Goal: Task Accomplishment & Management: Manage account settings

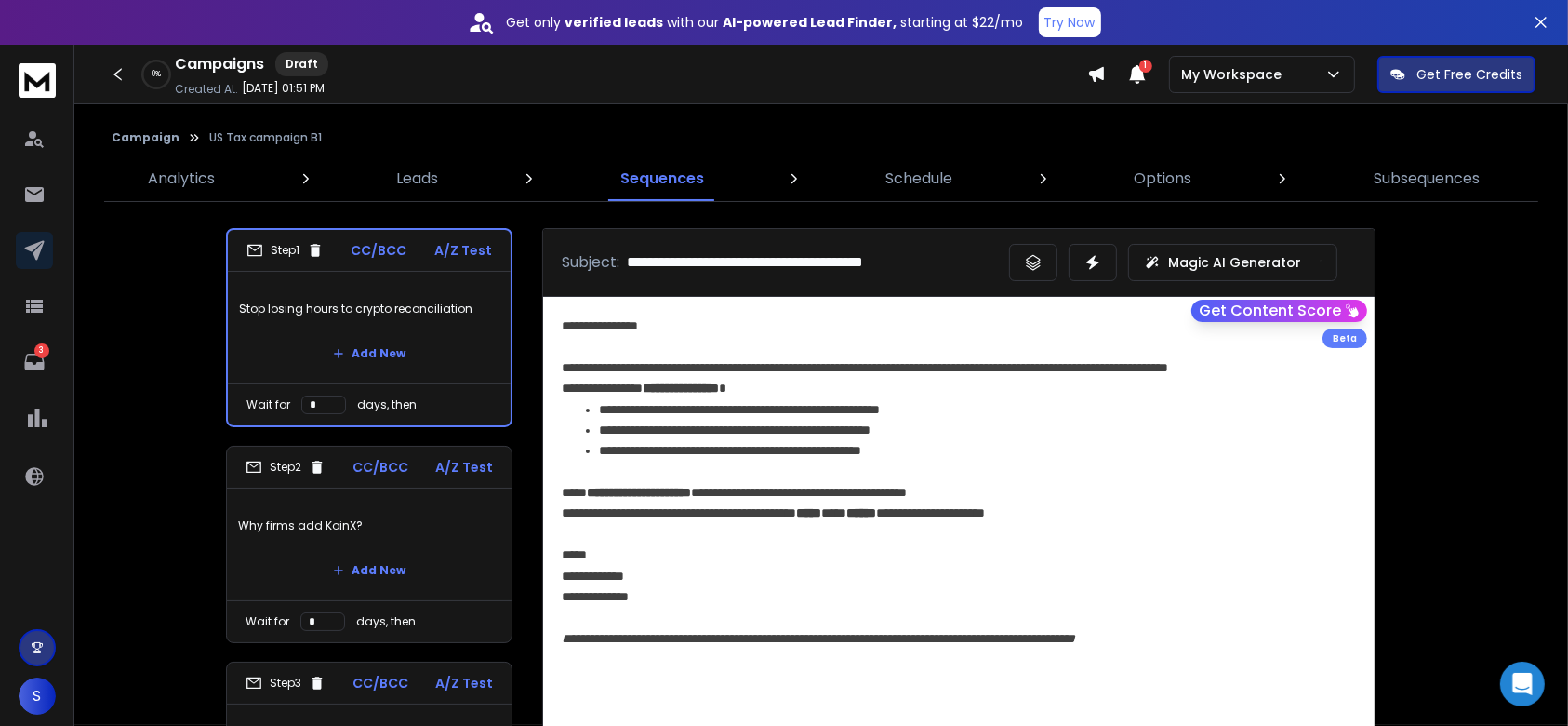
click at [327, 617] on input "*" at bounding box center [322, 622] width 44 height 19
type input "**********"
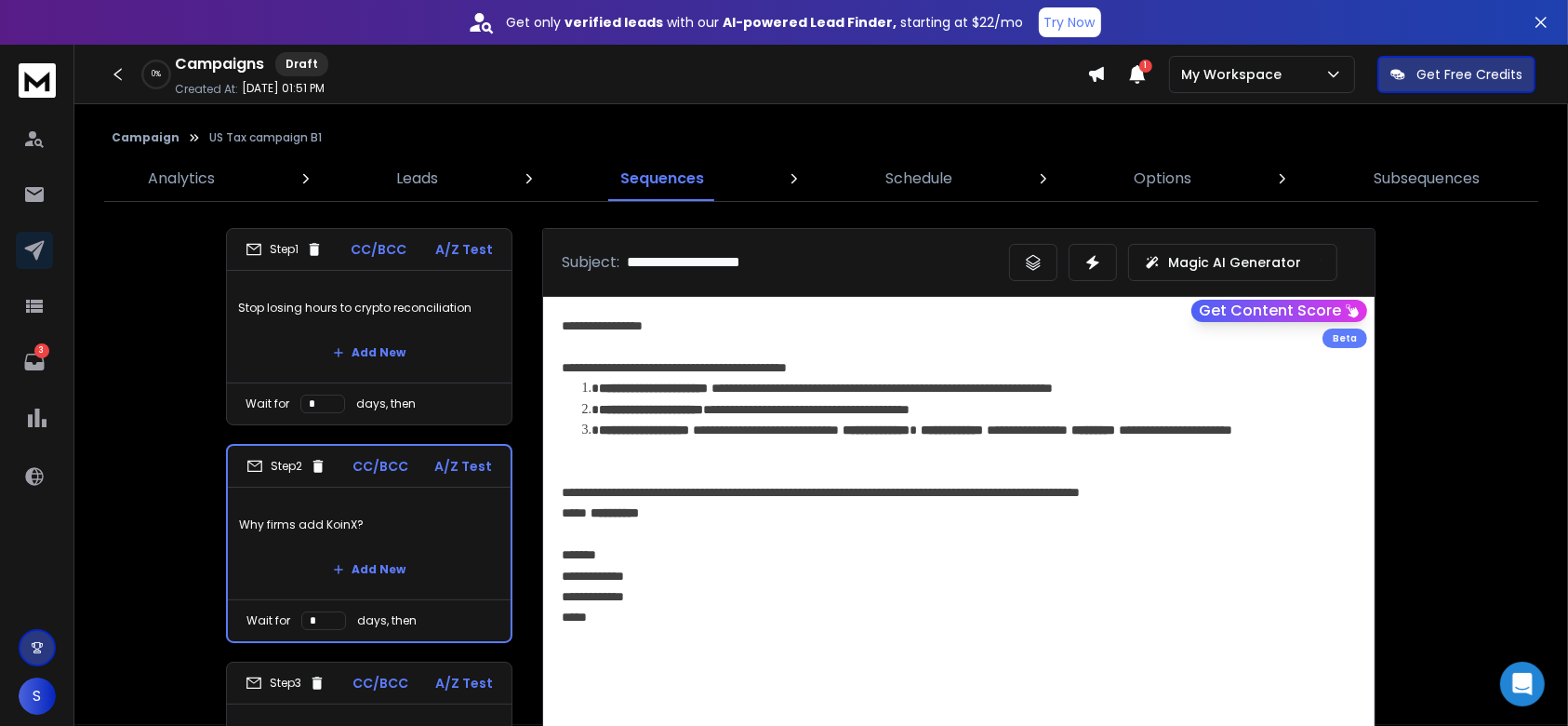
scroll to position [294, 0]
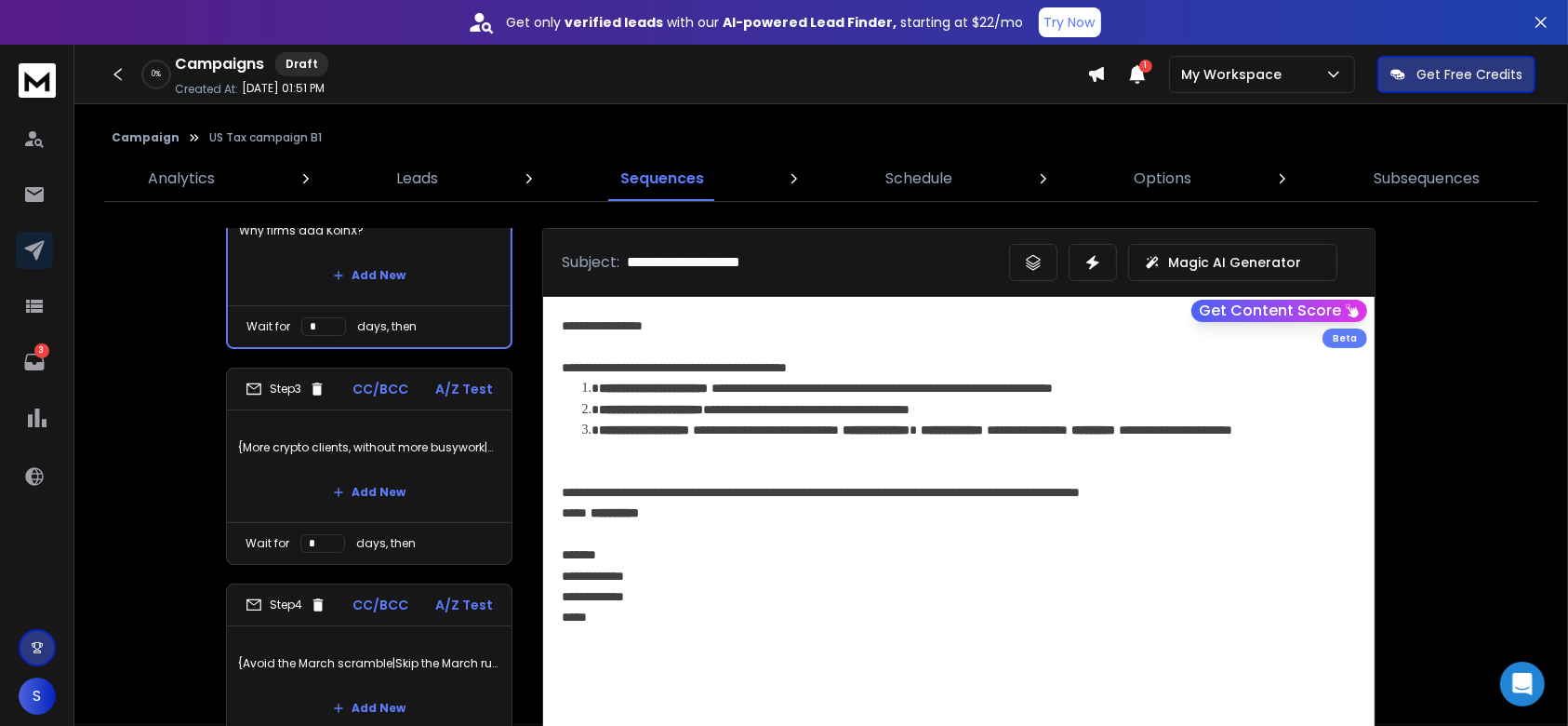
type input "*"
click at [323, 549] on input "*" at bounding box center [322, 543] width 44 height 19
type input "**********"
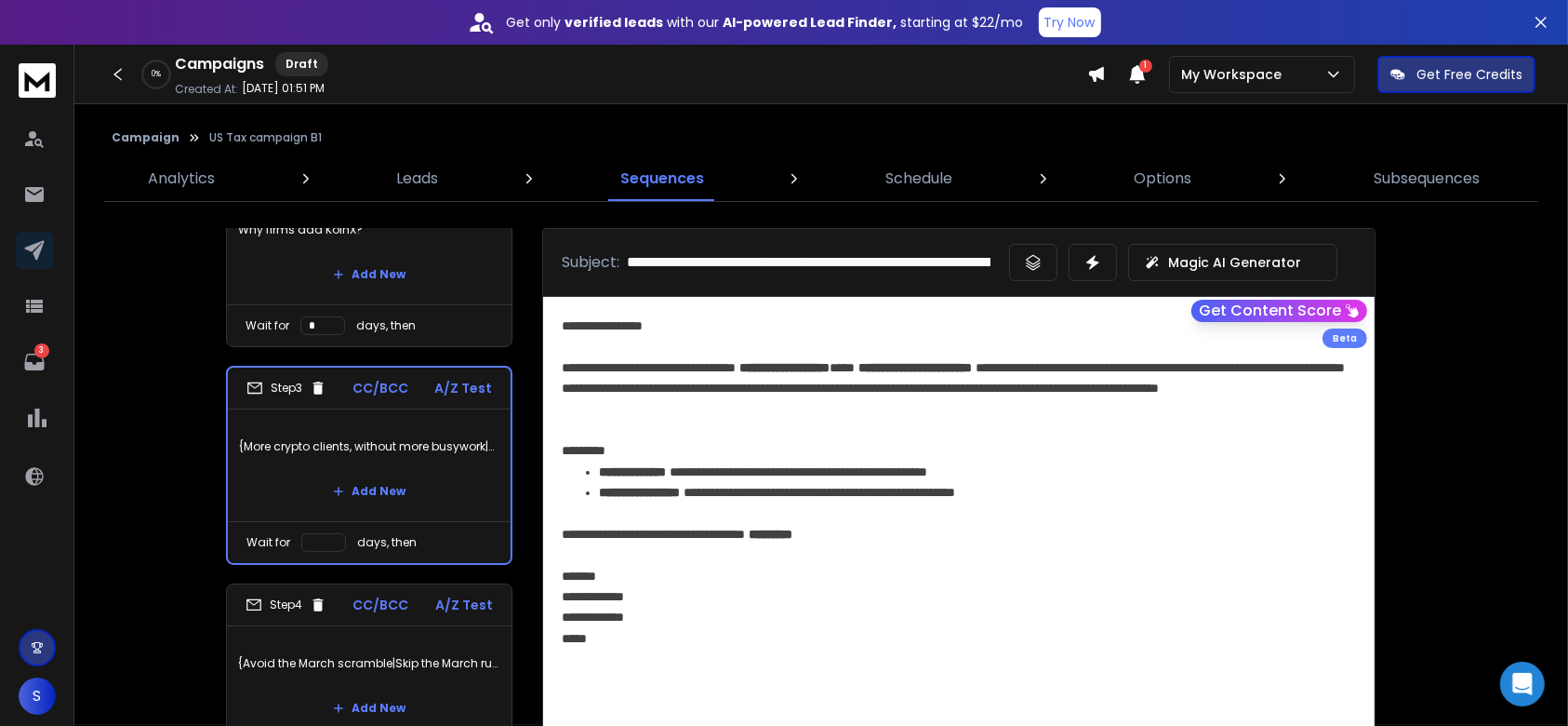
type input "*"
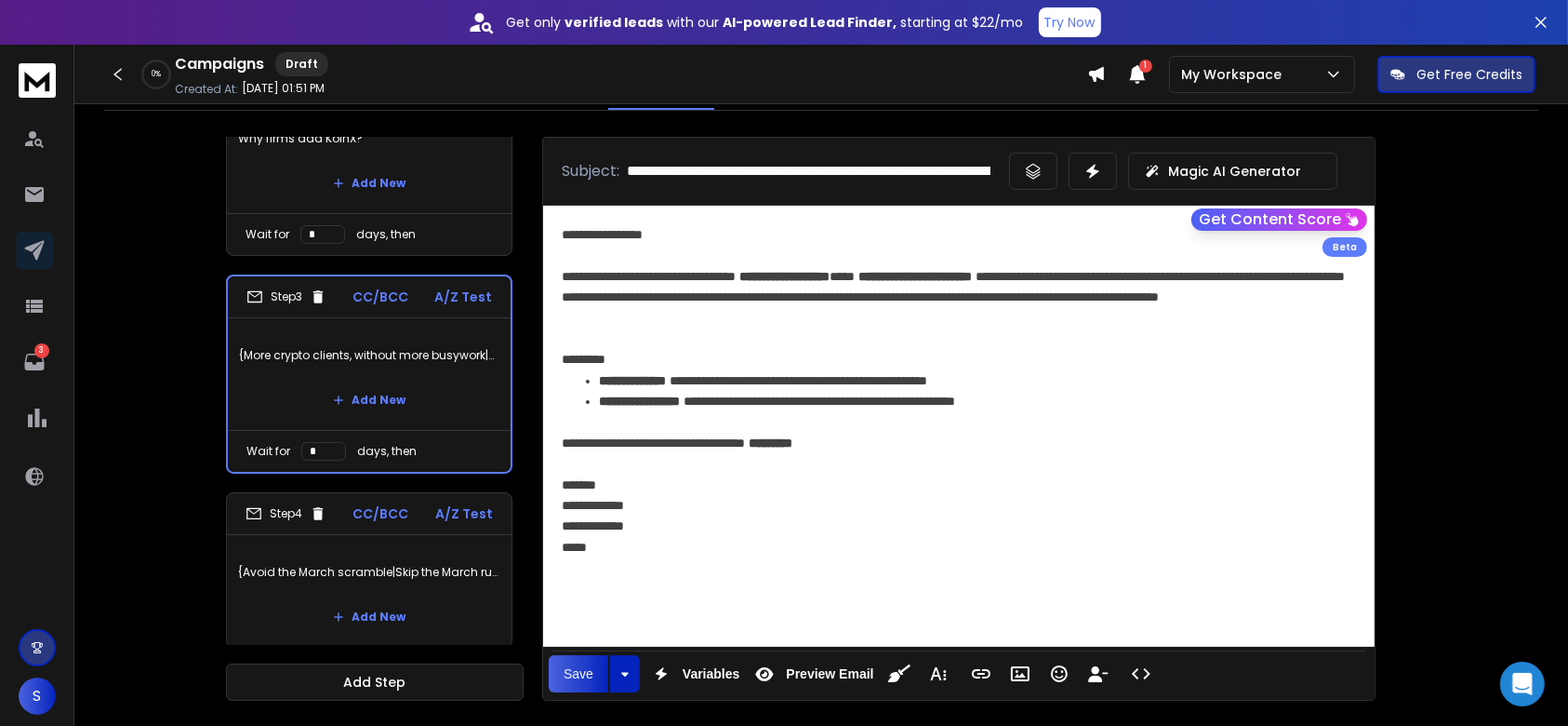
click at [289, 568] on p "{Avoid the March scramble|Skip the March rush|Dodge the March chaos}" at bounding box center [369, 572] width 262 height 52
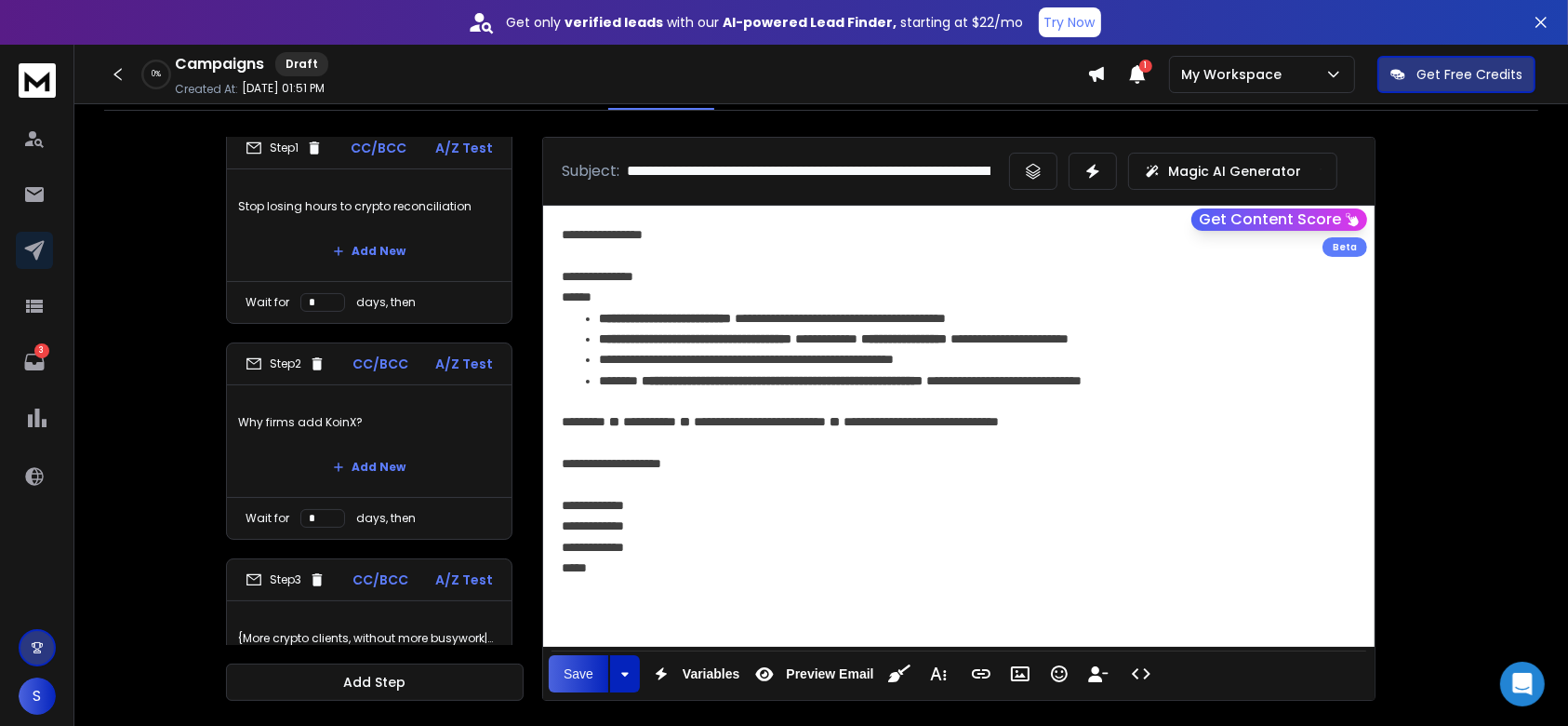
scroll to position [0, 0]
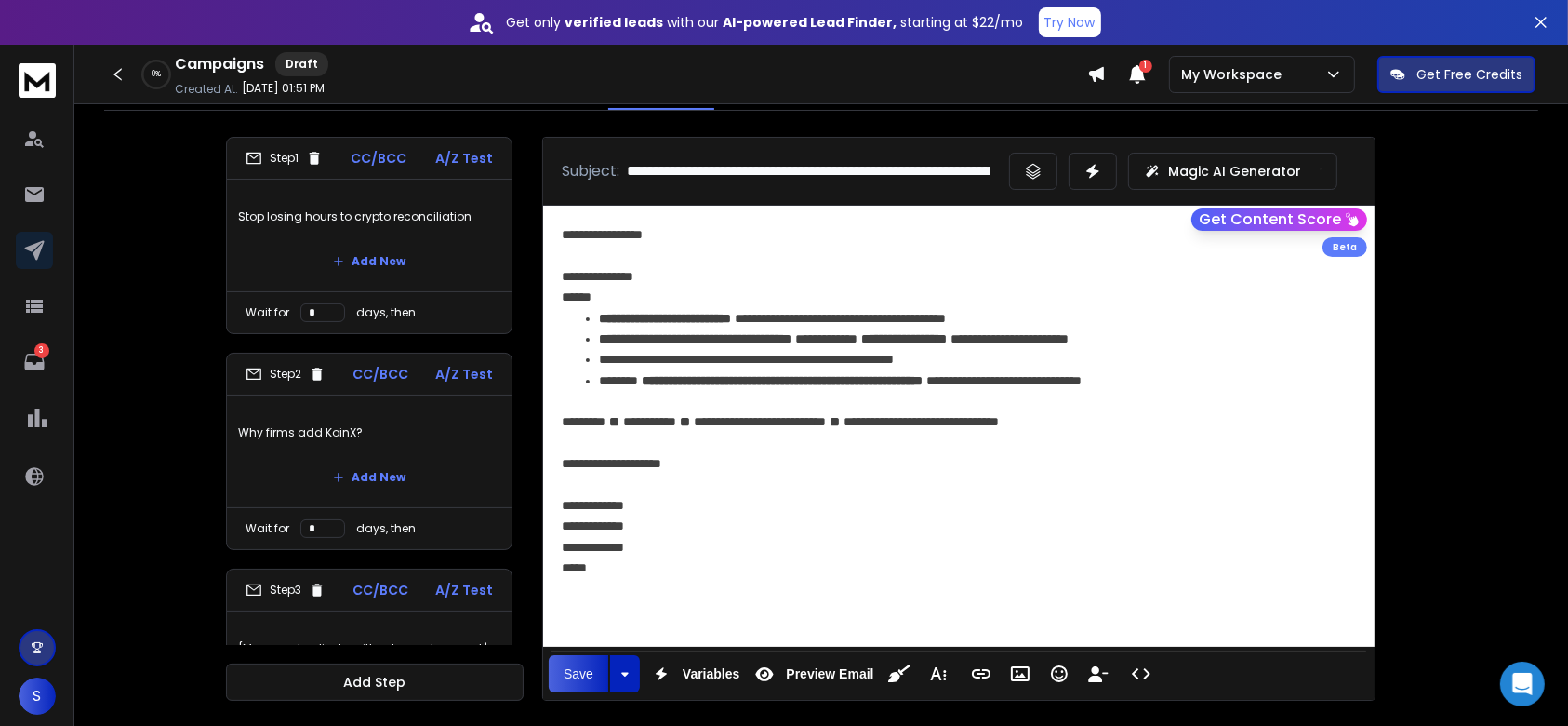
click at [278, 213] on p "Stop losing hours to crypto reconciliation" at bounding box center [369, 216] width 262 height 52
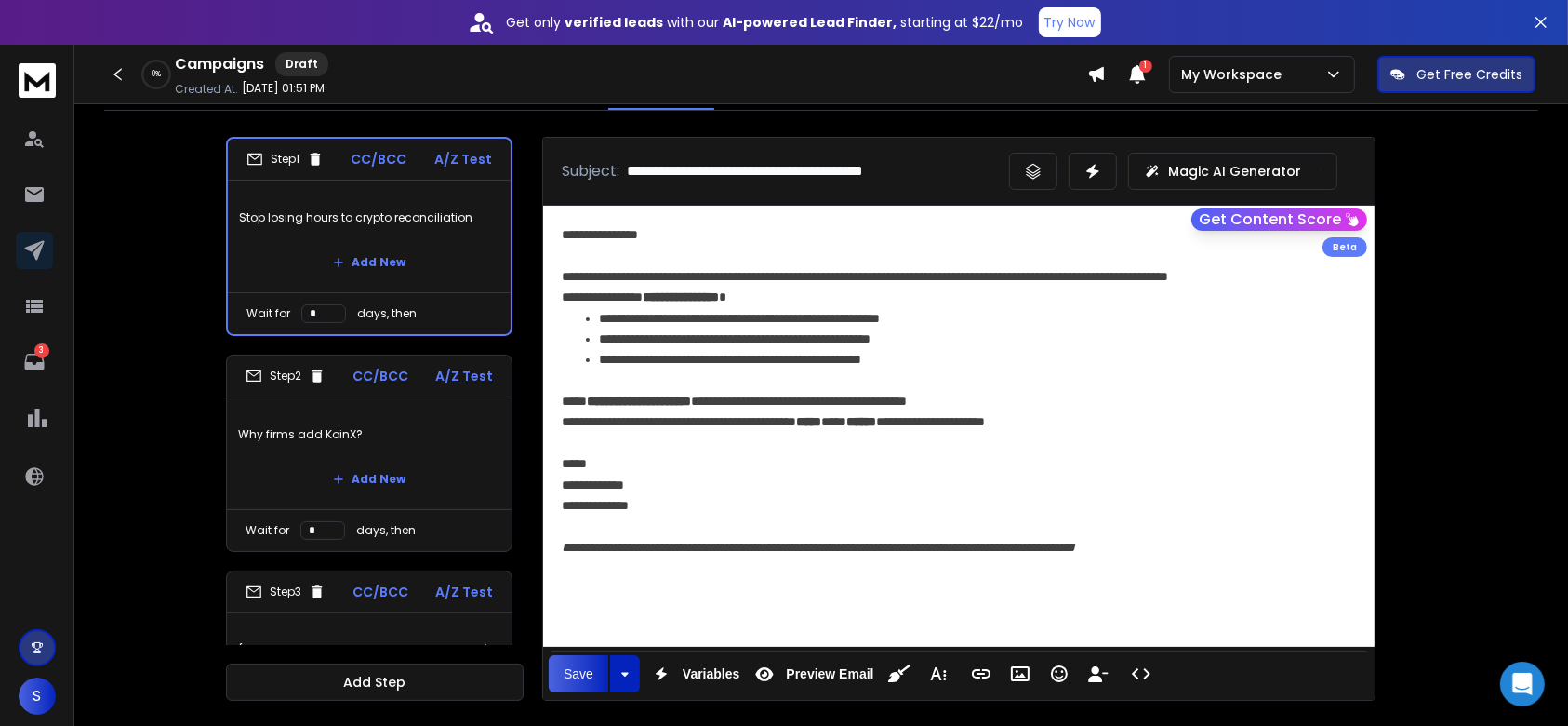
click at [317, 424] on p "Why firms add KoinX?" at bounding box center [369, 434] width 262 height 52
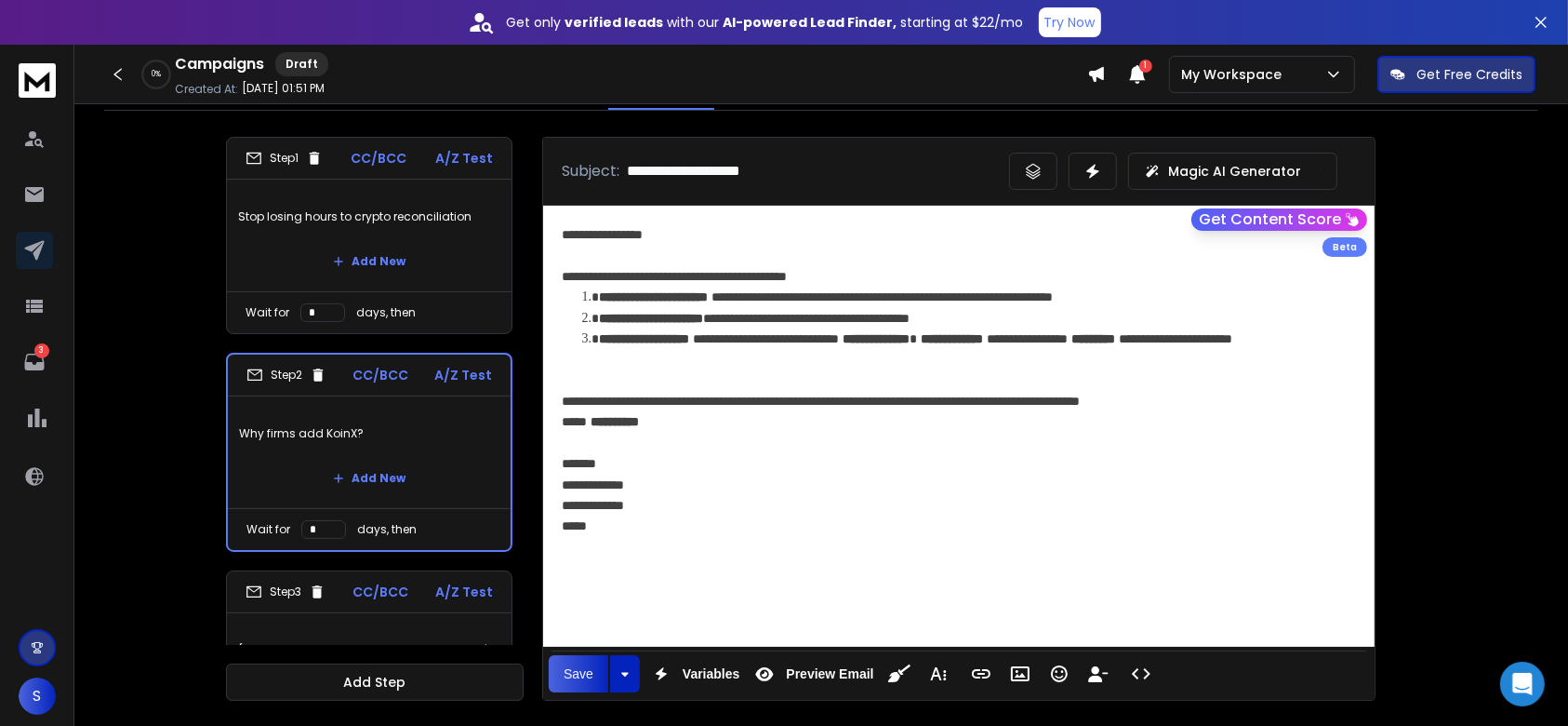
scroll to position [294, 0]
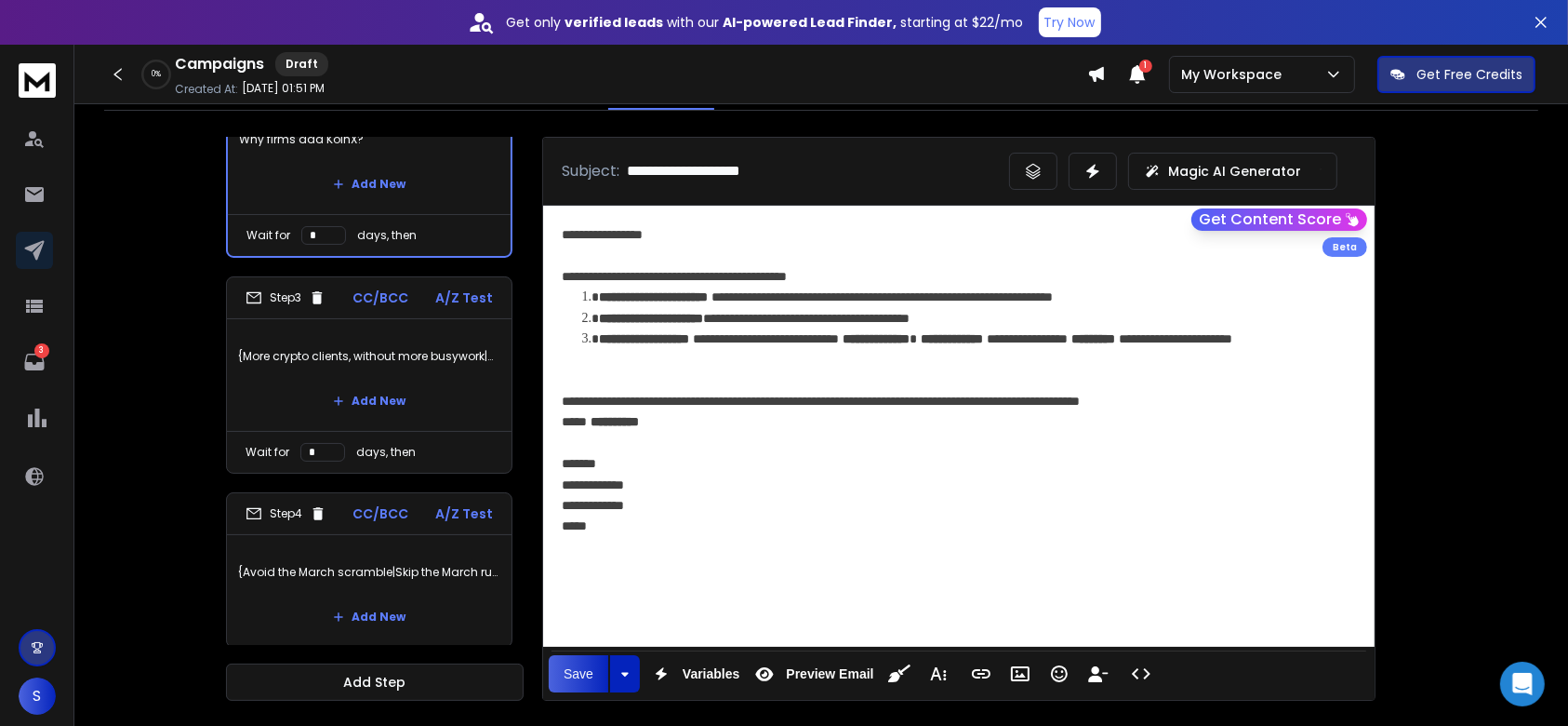
click at [261, 577] on p "{Avoid the March scramble|Skip the March rush|Dodge the March chaos}" at bounding box center [369, 572] width 262 height 52
type input "**********"
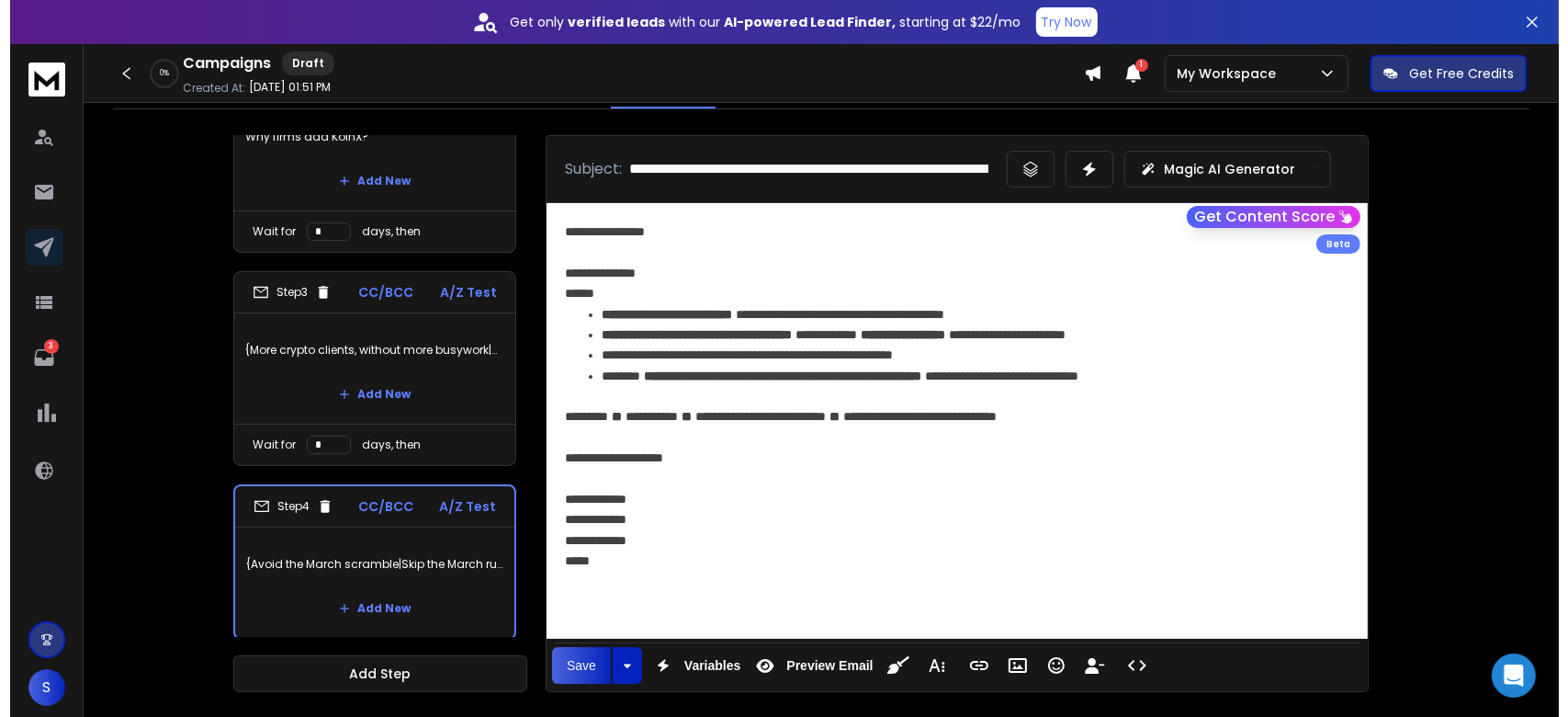
scroll to position [0, 0]
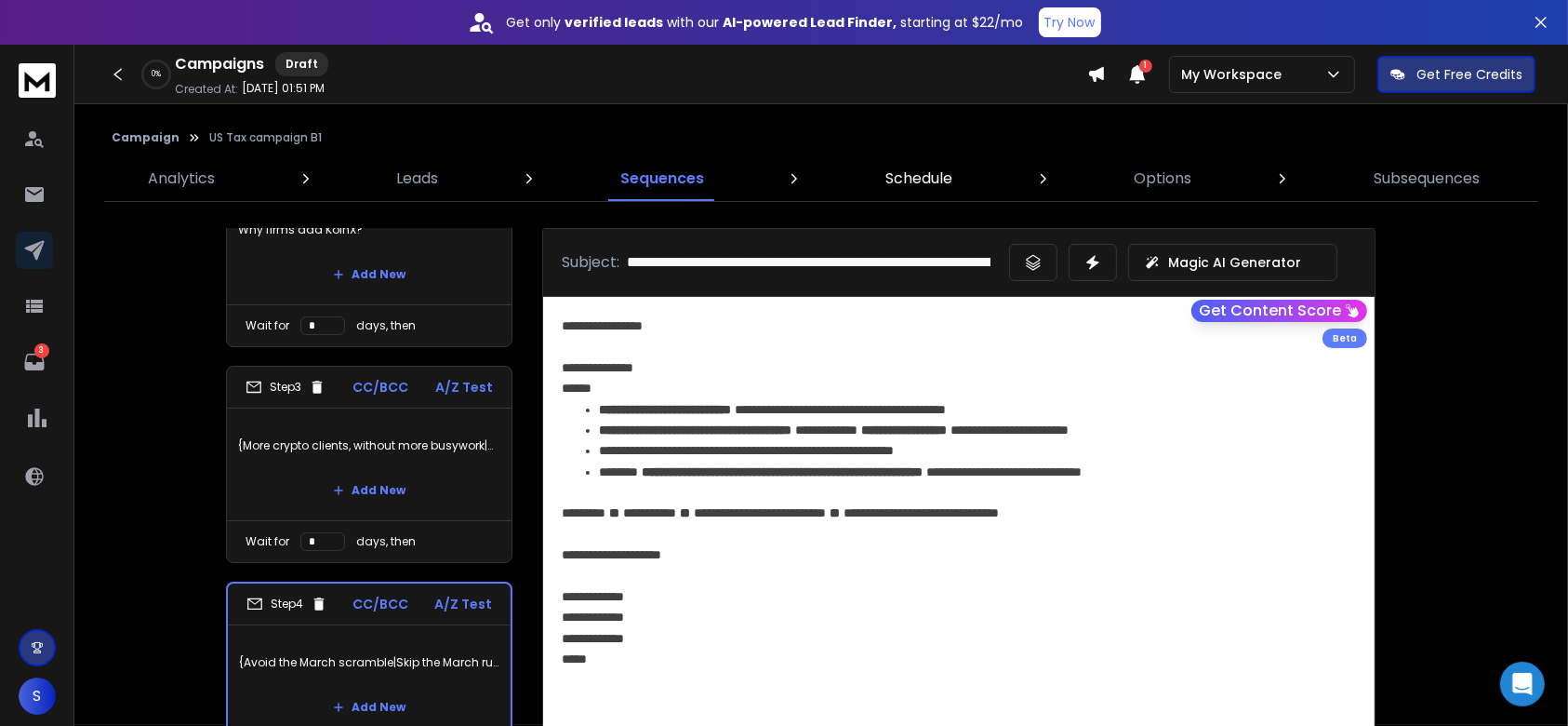
type input "*"
type input "**********"
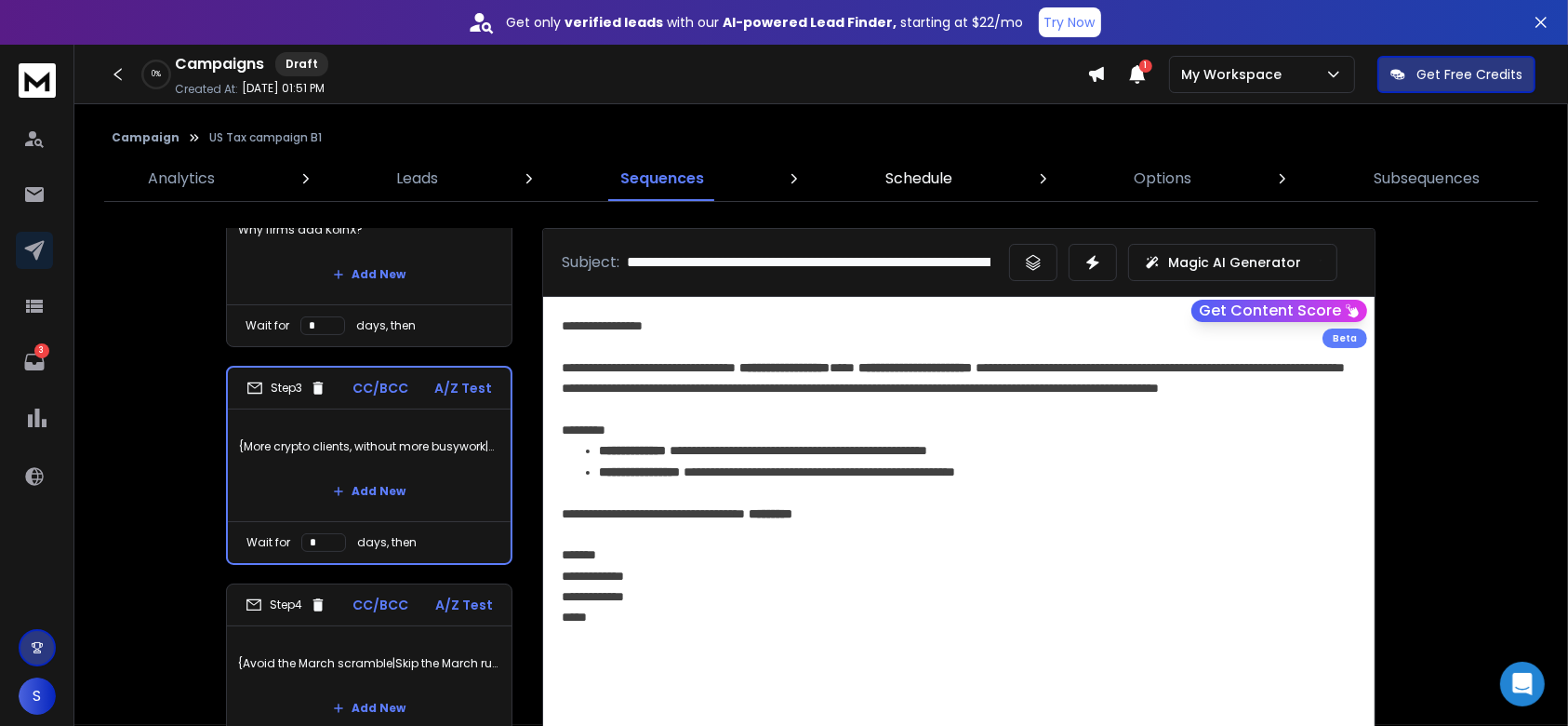
click at [907, 188] on p "Schedule" at bounding box center [919, 178] width 67 height 23
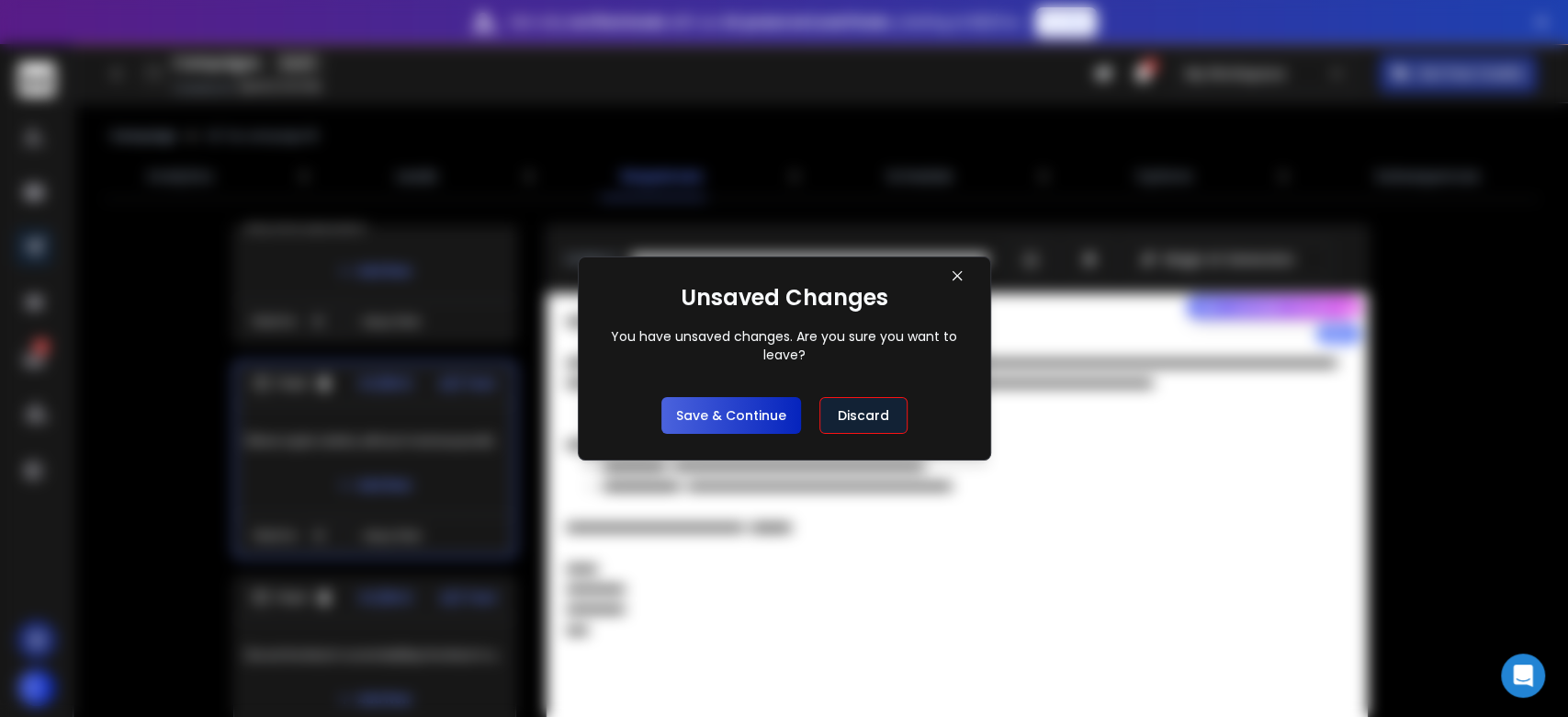
click at [744, 414] on button "Save & Continue" at bounding box center [731, 416] width 140 height 37
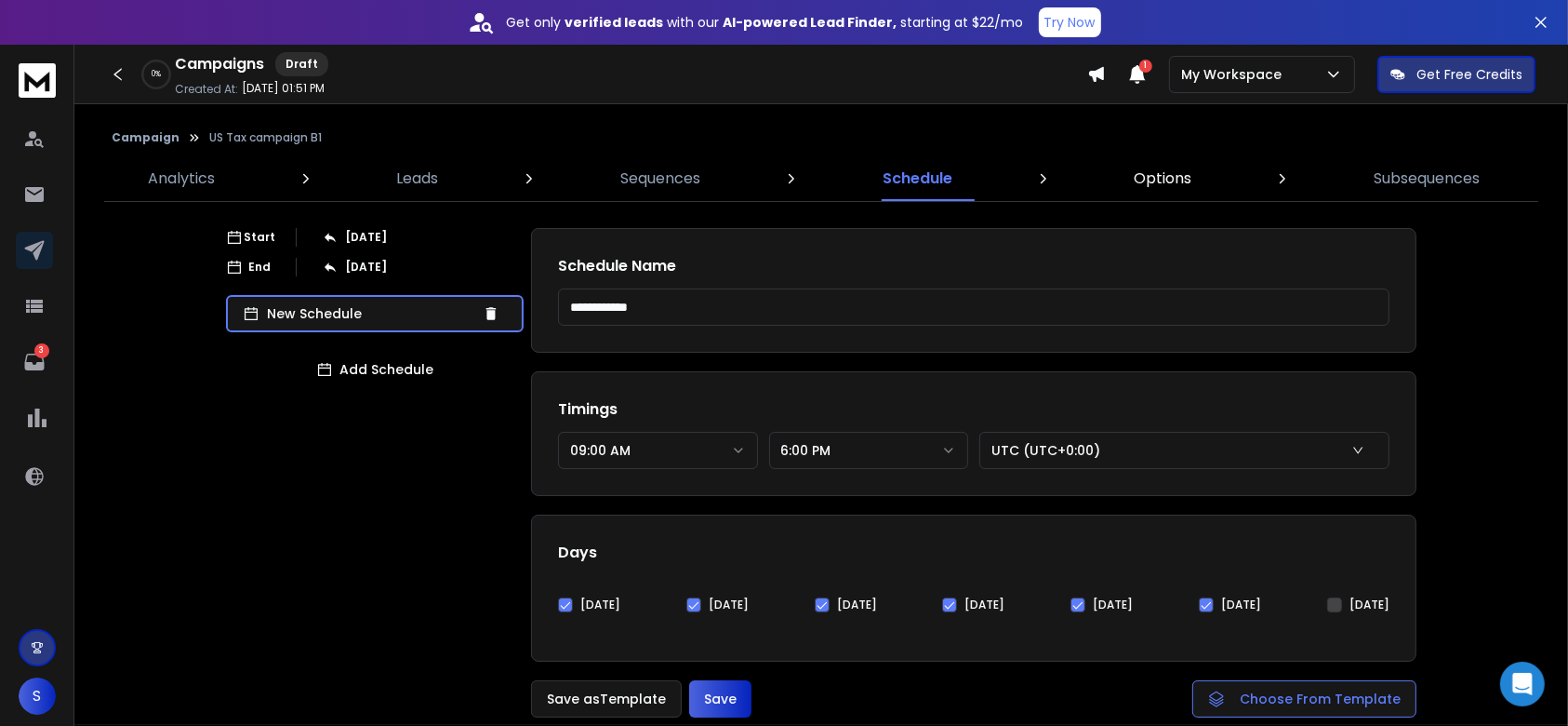
click at [1146, 188] on p "Options" at bounding box center [1162, 178] width 58 height 23
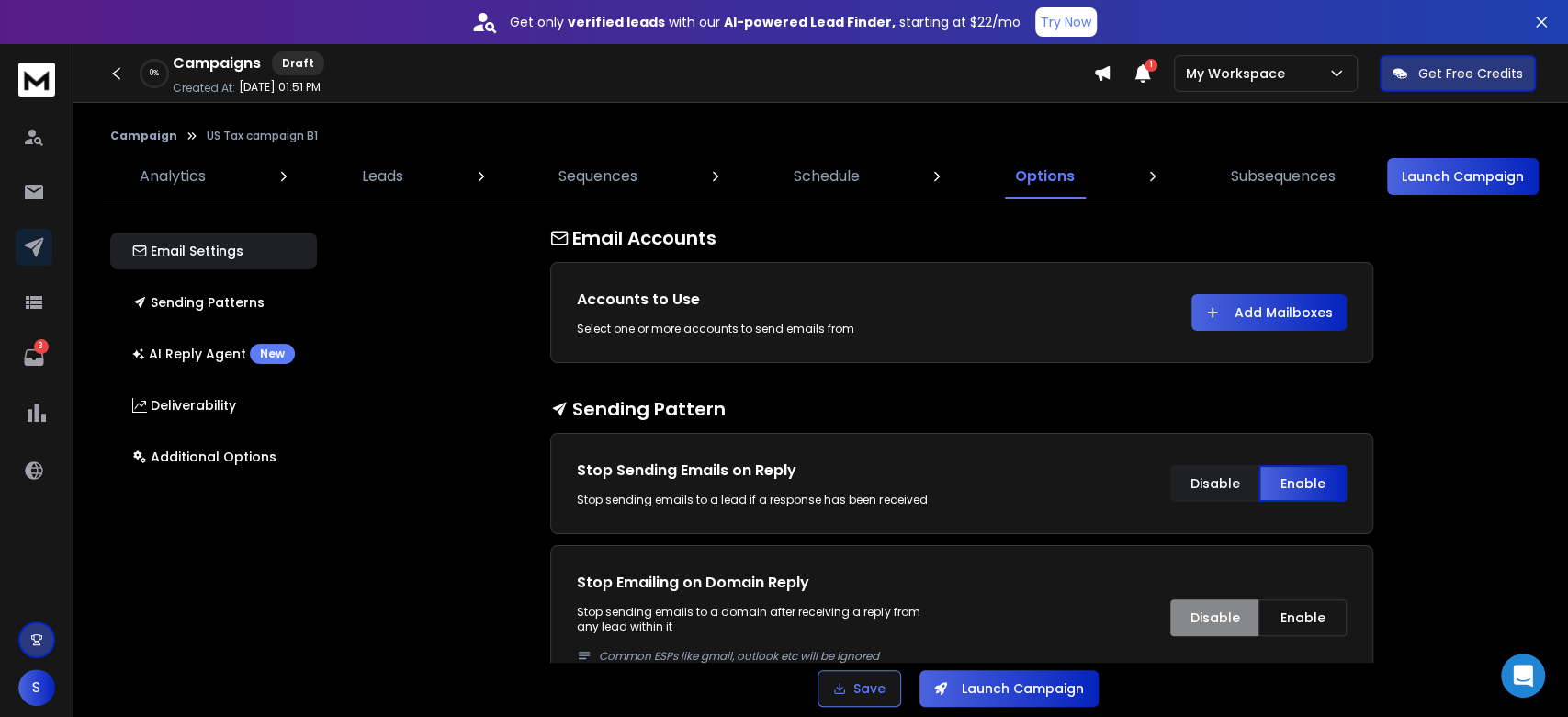
click at [1292, 305] on button "Add Mailboxes" at bounding box center [1269, 313] width 155 height 37
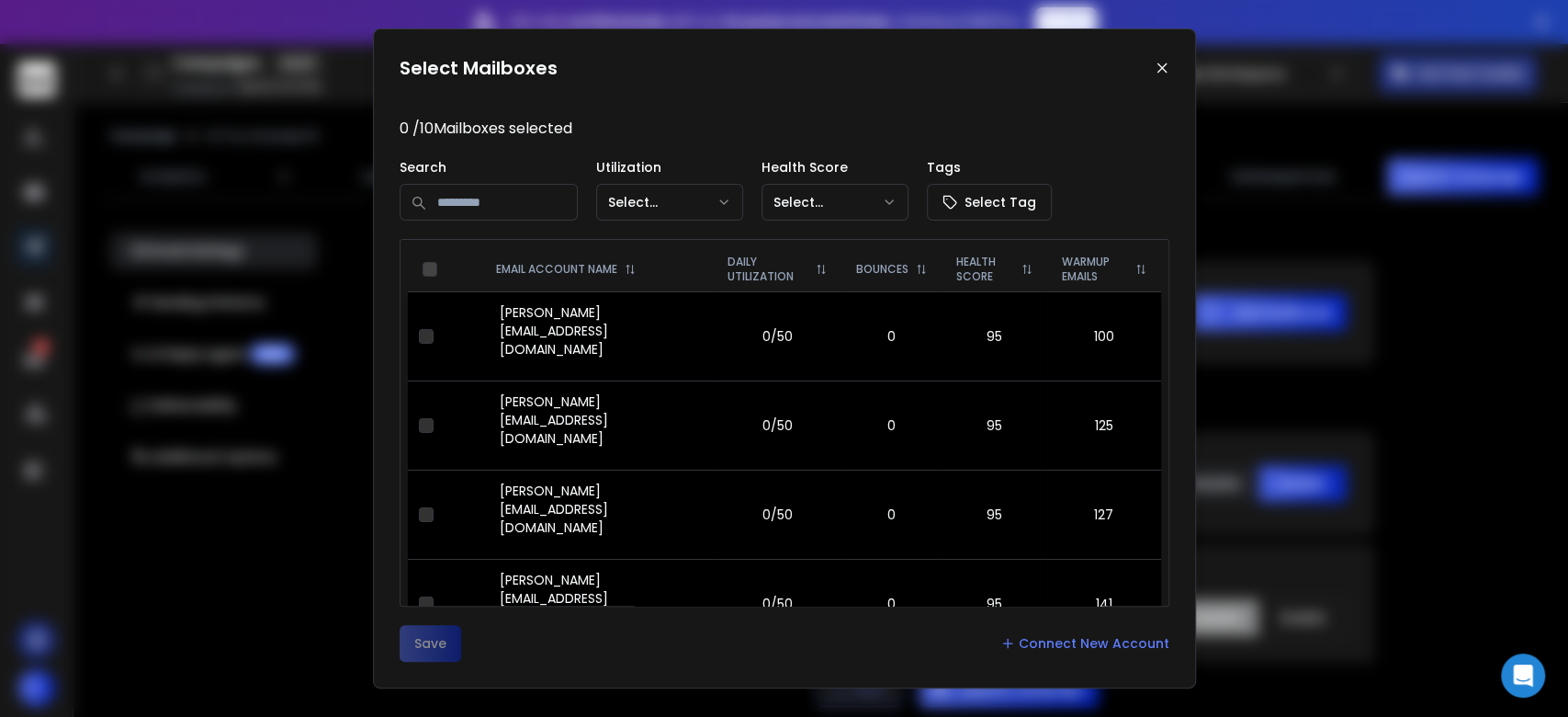
click at [1159, 70] on icon at bounding box center [1161, 68] width 10 height 10
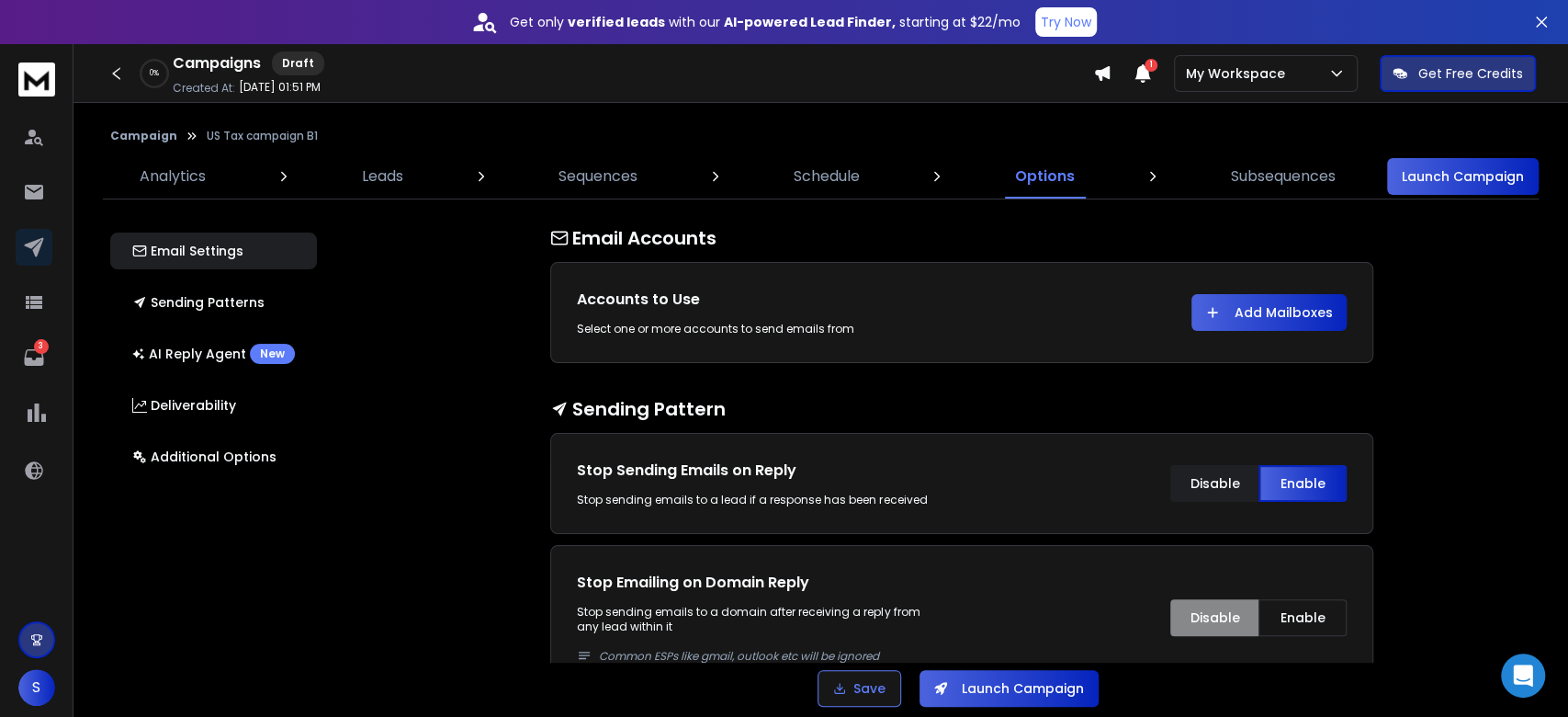
click at [1254, 322] on button "Add Mailboxes" at bounding box center [1269, 313] width 155 height 37
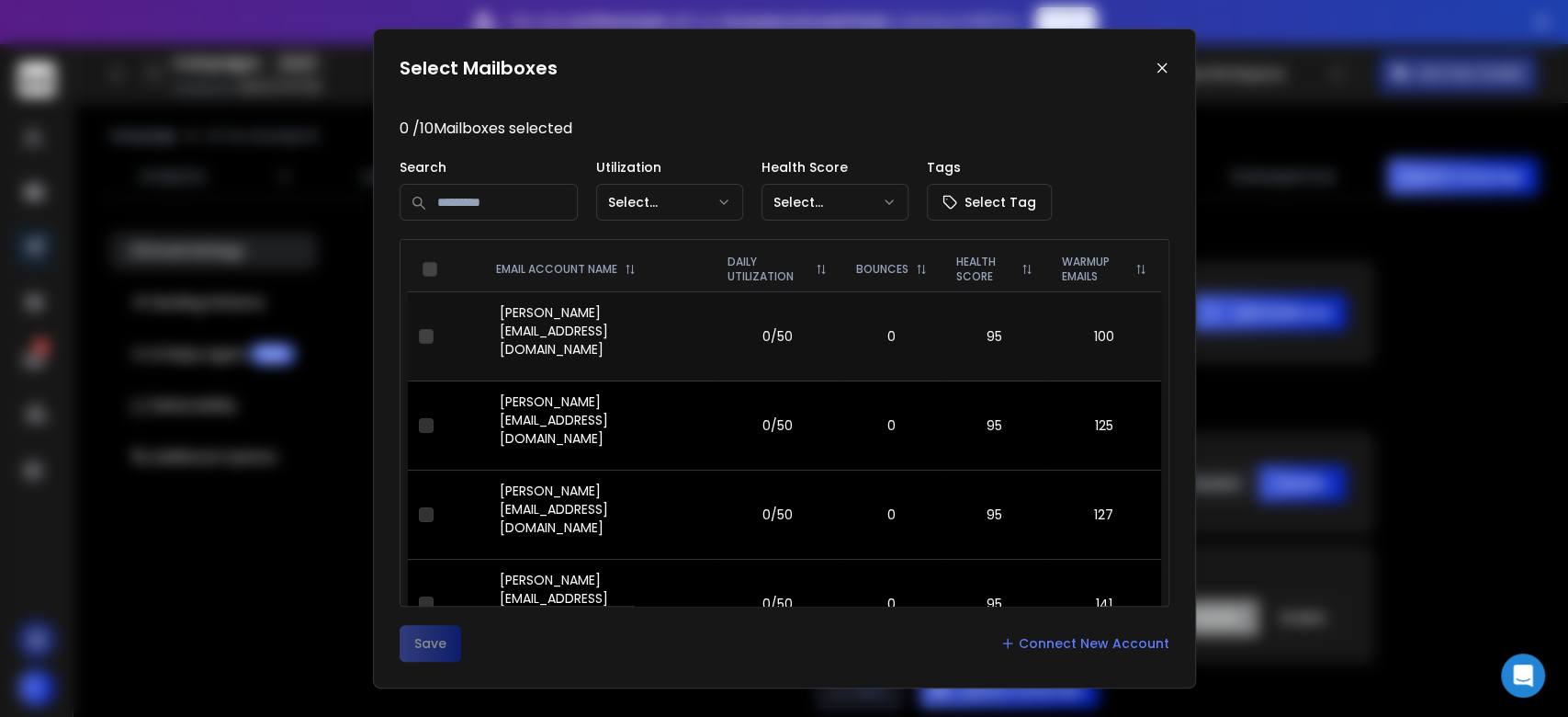
click at [429, 329] on button "button" at bounding box center [425, 336] width 15 height 15
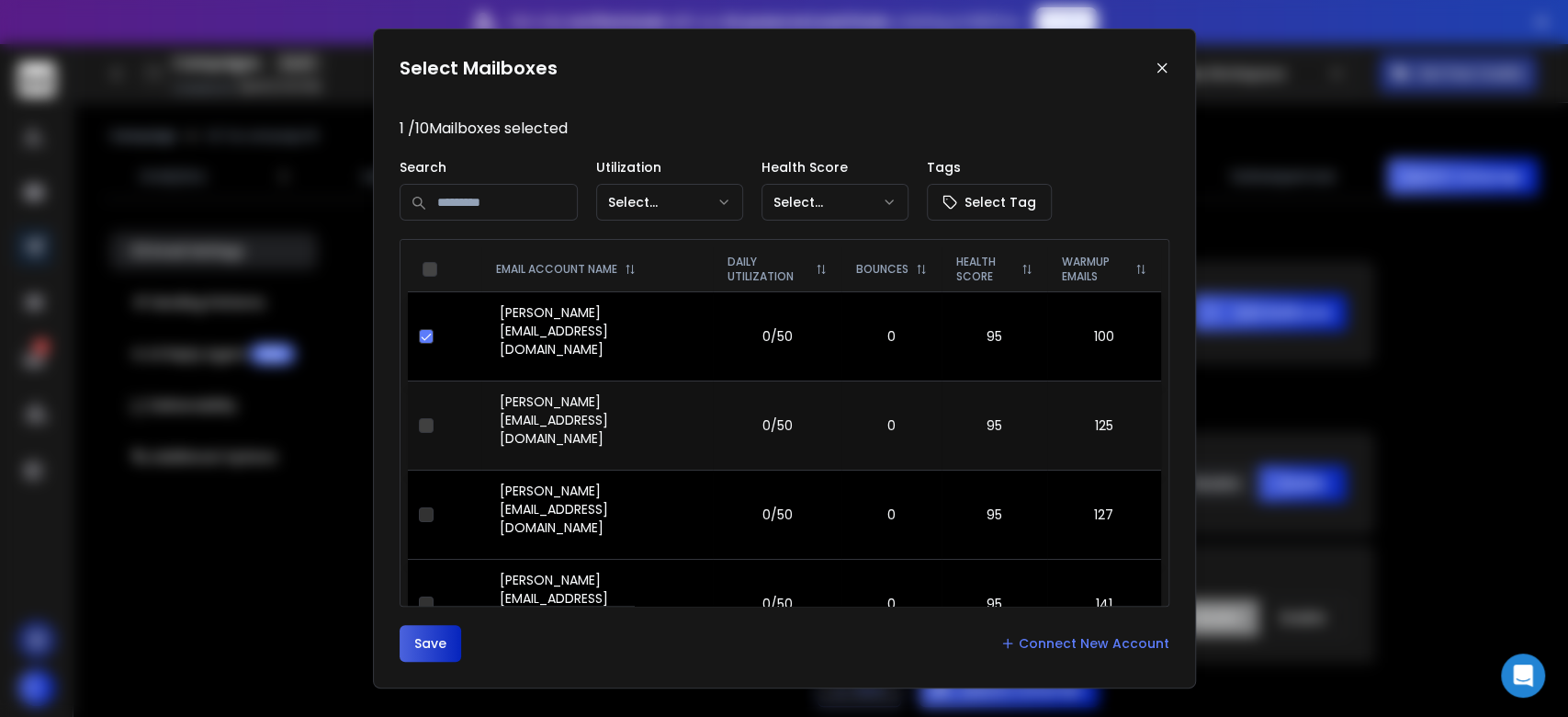
click at [416, 384] on td at bounding box center [445, 426] width 74 height 89
click at [420, 418] on button "button" at bounding box center [425, 425] width 15 height 15
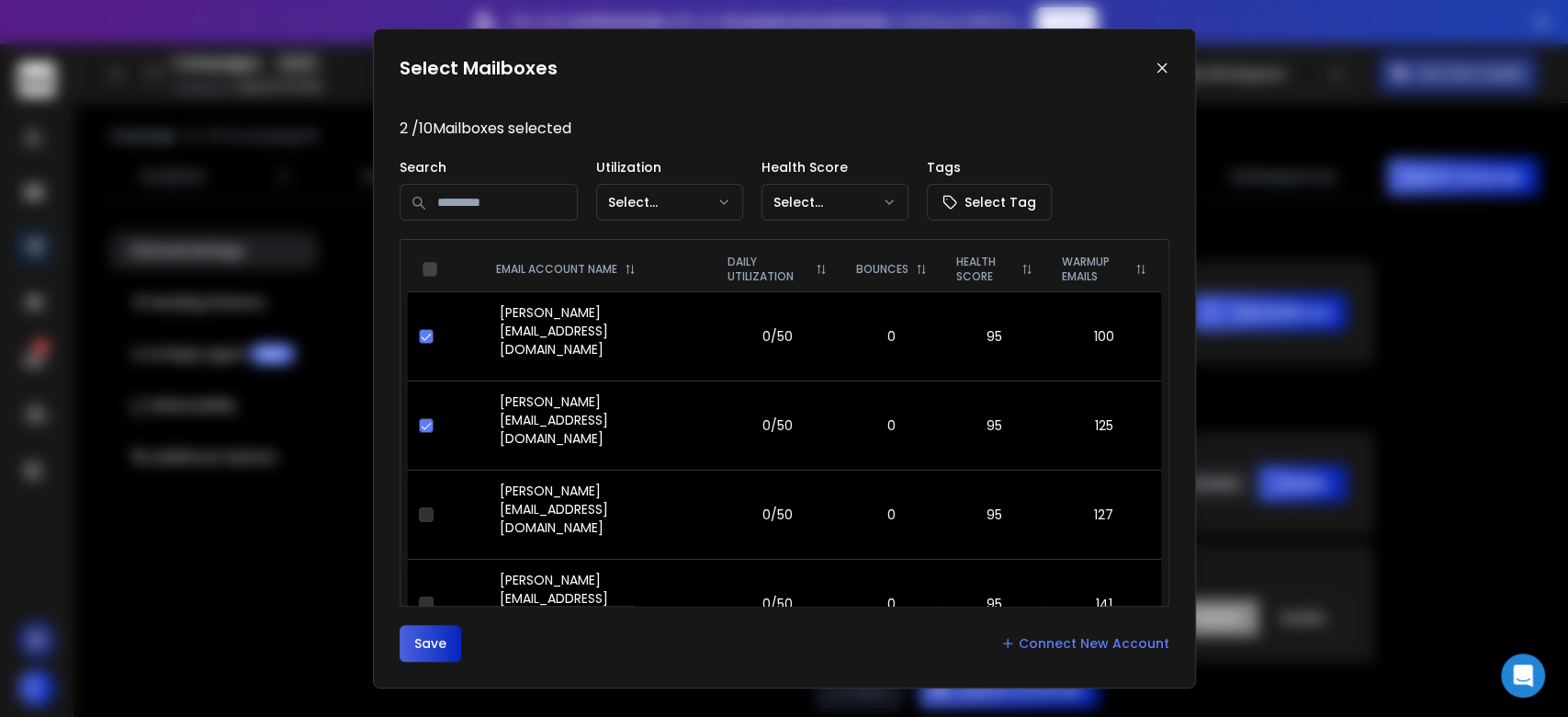
click at [428, 642] on button "Save" at bounding box center [430, 643] width 61 height 37
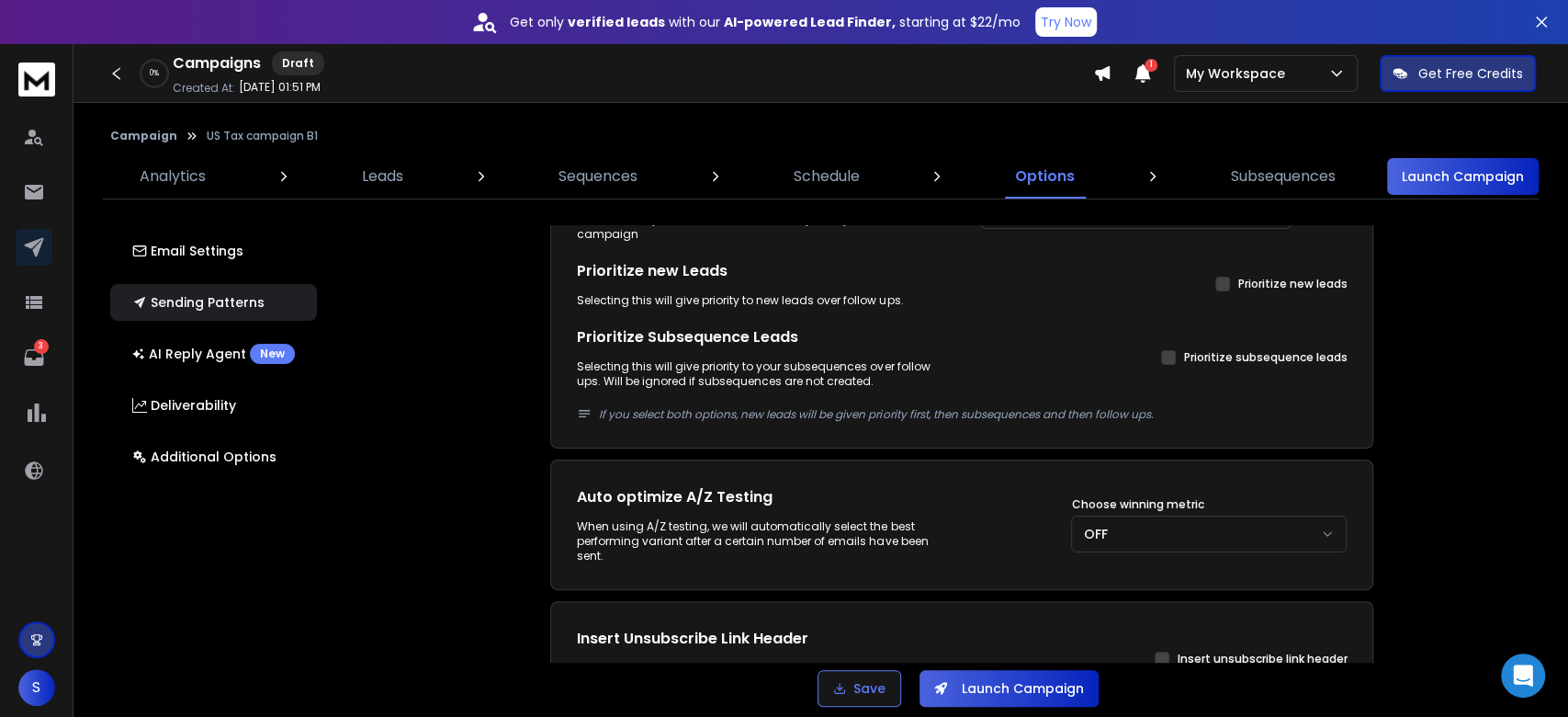
scroll to position [978, 0]
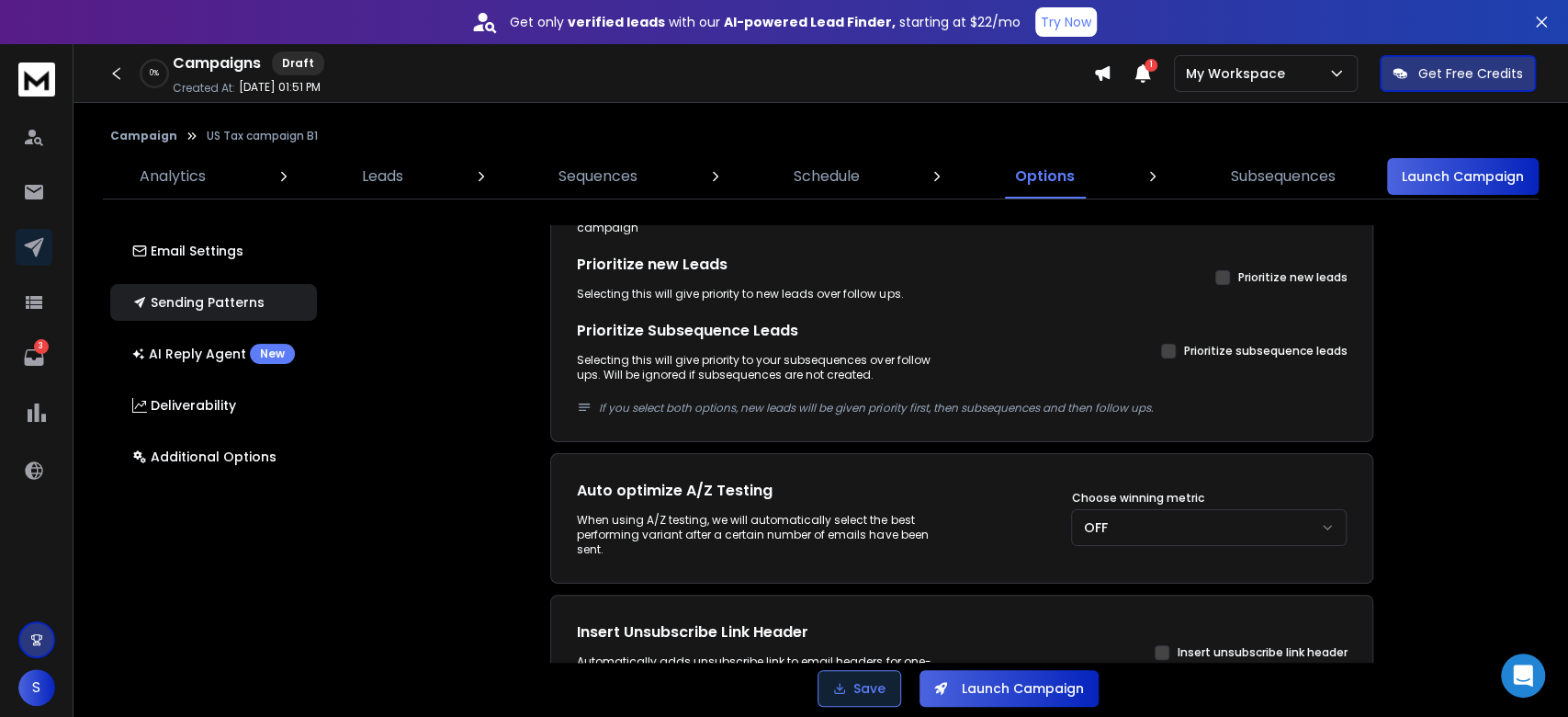
click at [846, 674] on button "Save" at bounding box center [859, 689] width 83 height 37
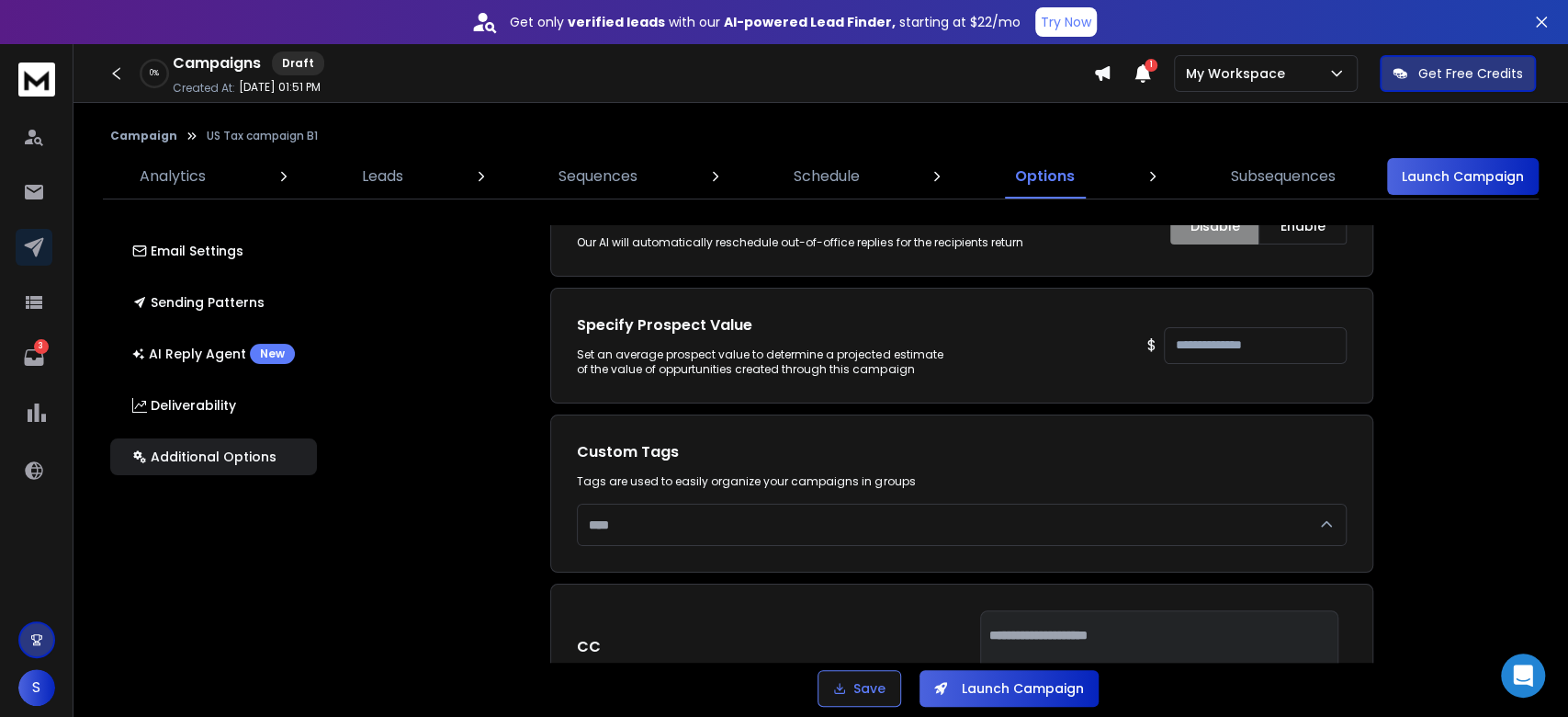
scroll to position [3434, 0]
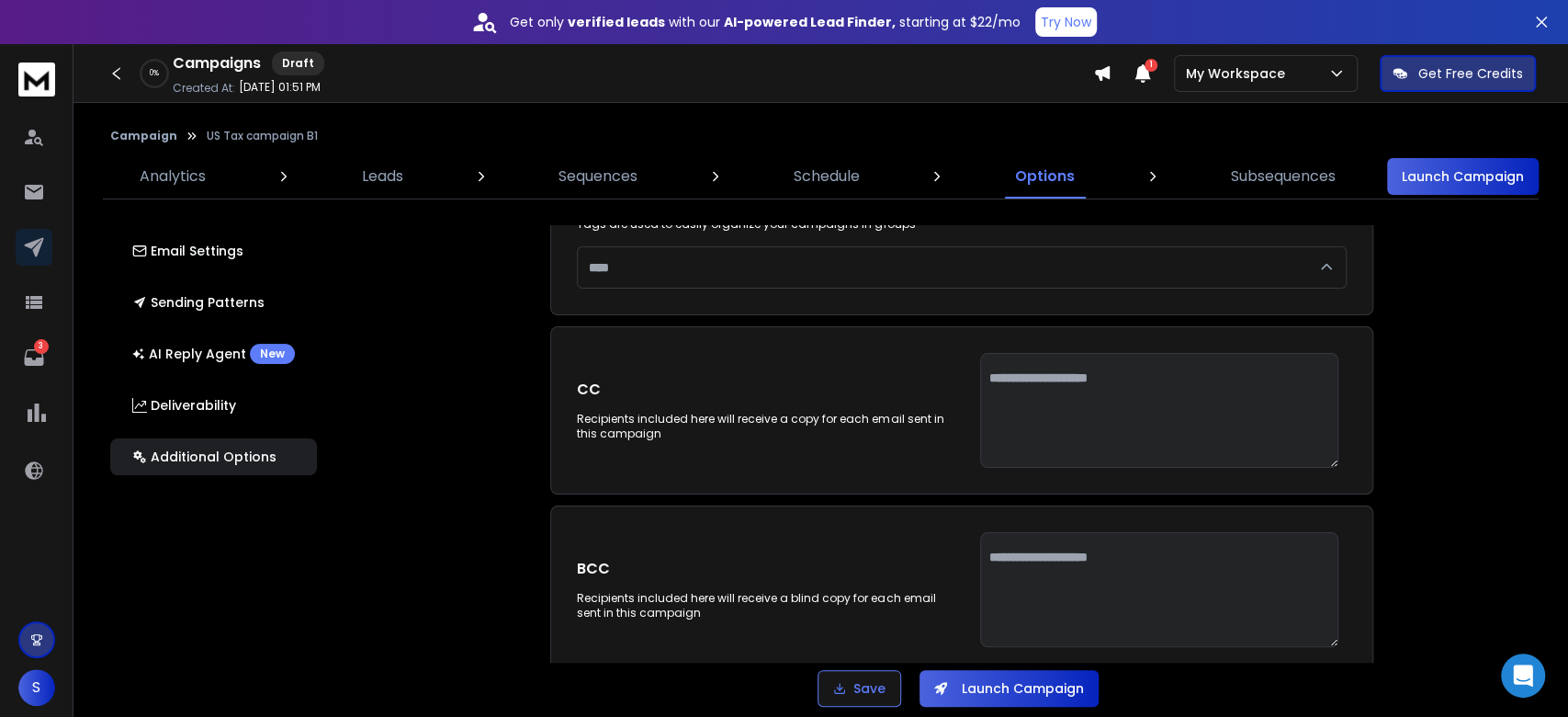
click at [1436, 180] on button "Launch Campaign" at bounding box center [1463, 177] width 151 height 37
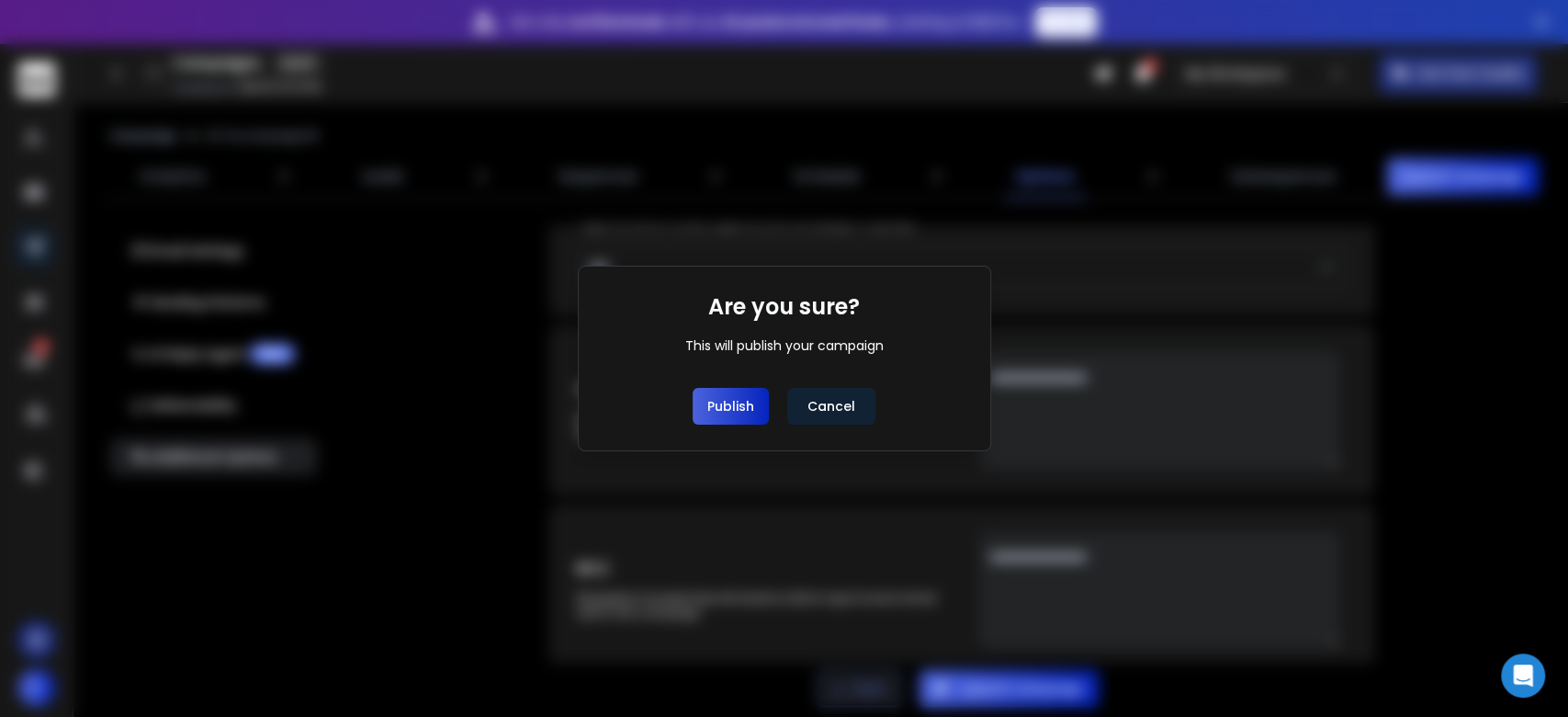
click at [728, 398] on button "Publish" at bounding box center [730, 406] width 77 height 37
